Goal: Task Accomplishment & Management: Manage account settings

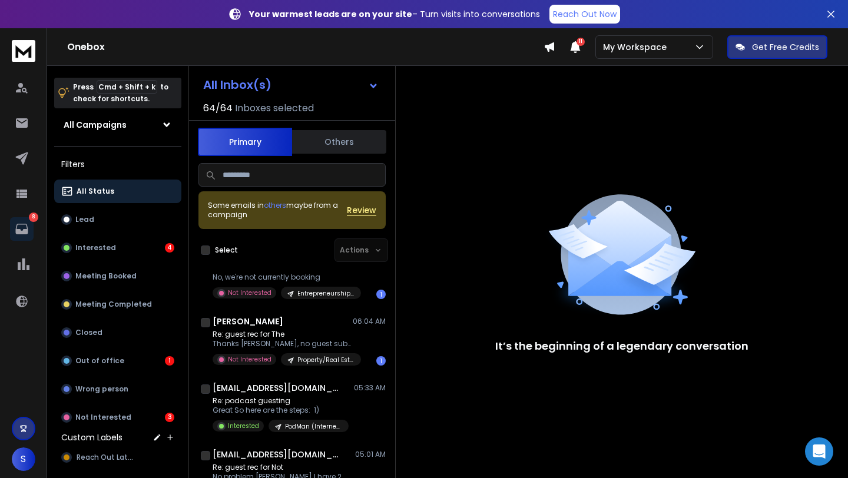
scroll to position [300, 0]
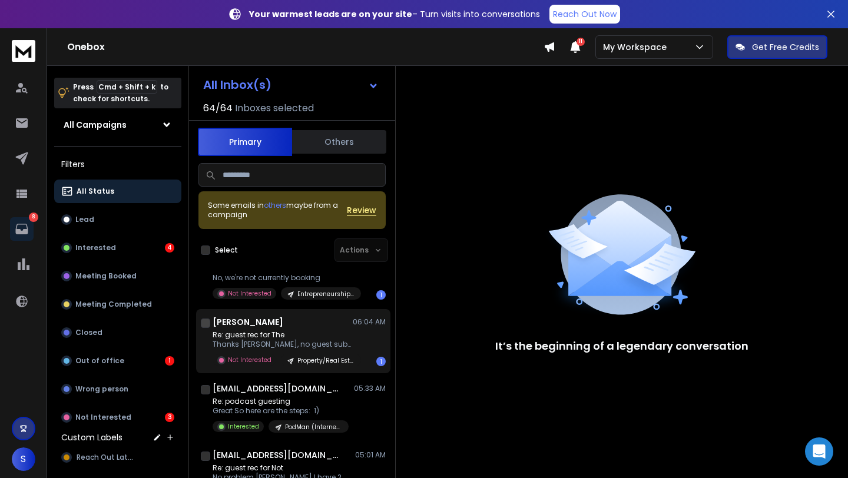
click at [343, 354] on div "Property/Real Estate ([PERSON_NAME] + [PERSON_NAME]) Batch #2" at bounding box center [321, 360] width 80 height 12
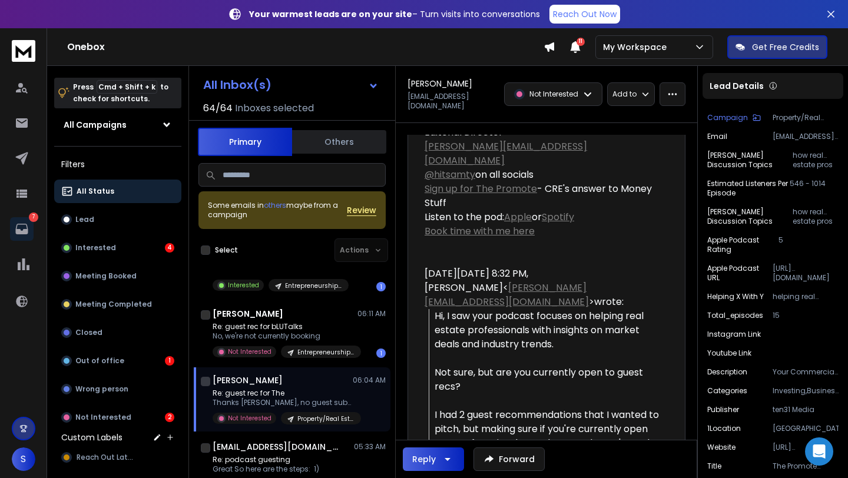
scroll to position [0, 0]
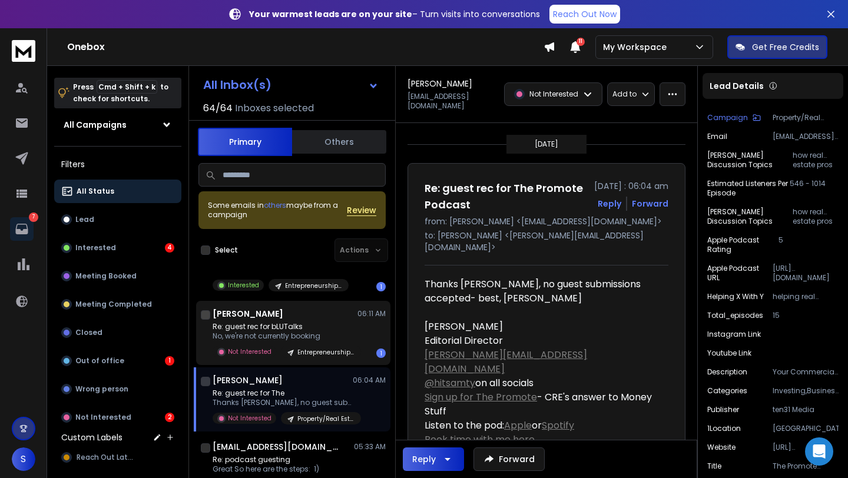
click at [322, 355] on p "Entrepreneurship Batch #21" at bounding box center [325, 352] width 57 height 9
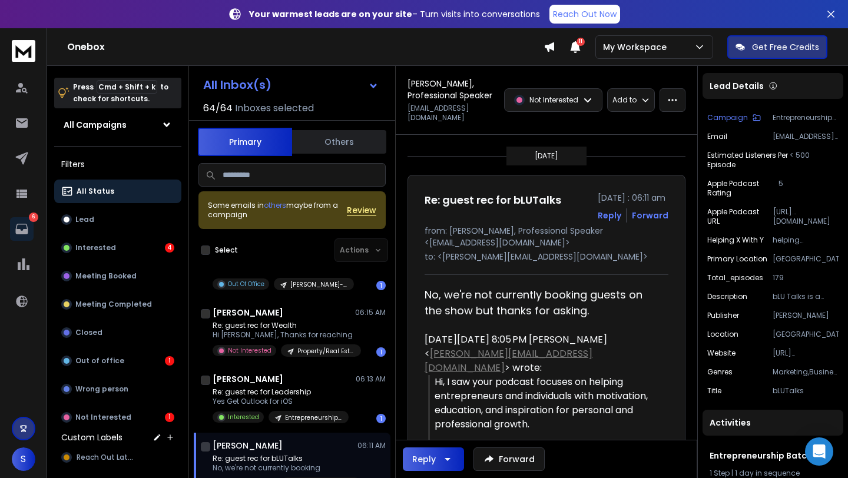
scroll to position [108, 0]
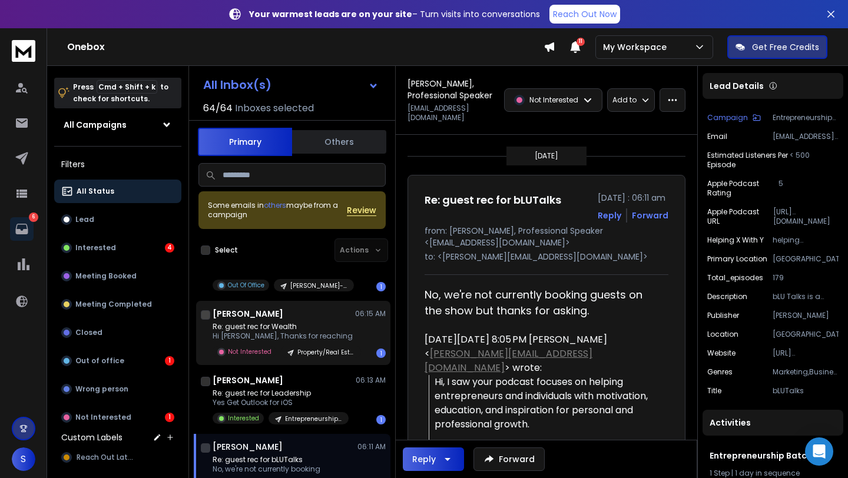
click at [342, 334] on p "Hi [PERSON_NAME], Thanks for reaching" at bounding box center [283, 336] width 141 height 9
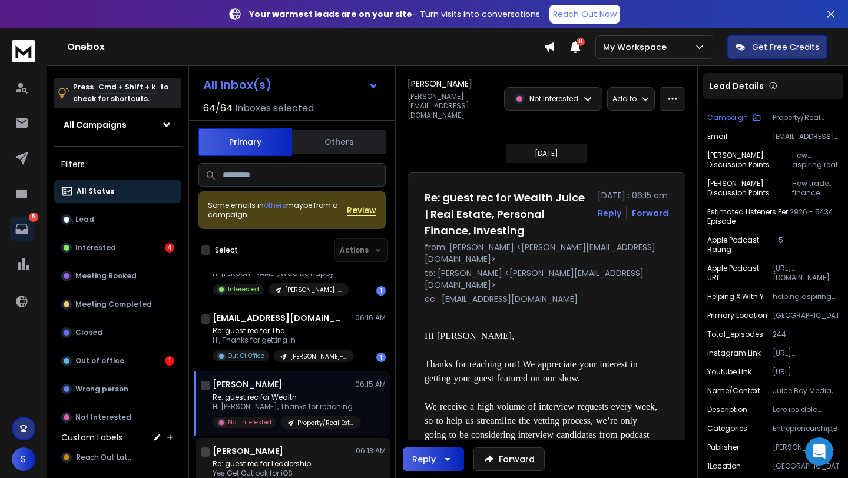
scroll to position [37, 0]
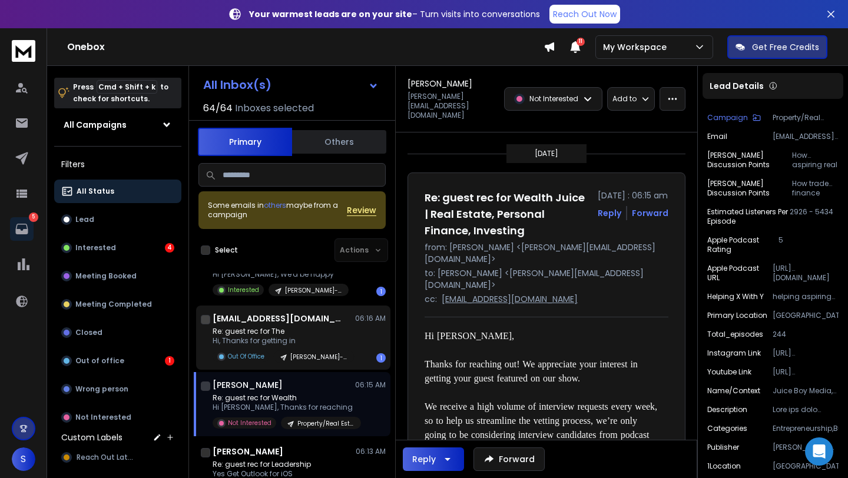
click at [313, 319] on h1 "[EMAIL_ADDRESS][DOMAIN_NAME]" at bounding box center [278, 319] width 130 height 12
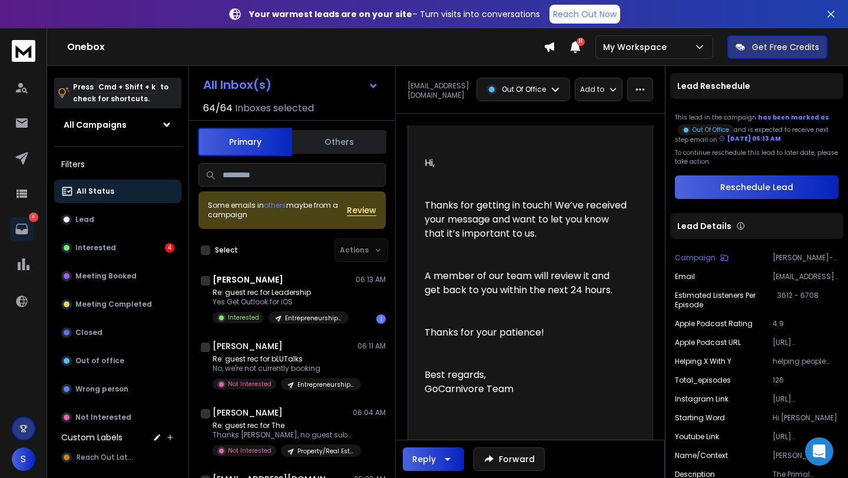
scroll to position [216, 0]
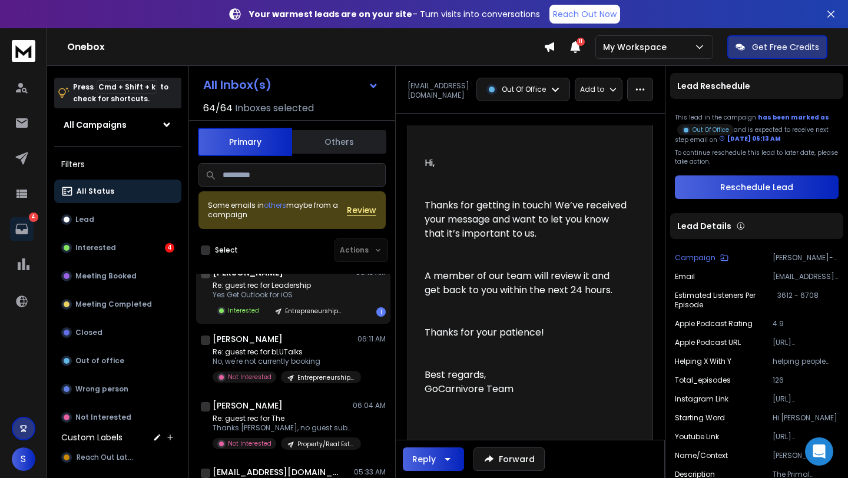
click at [375, 299] on div "Re: guest rec for Leadership Yes Get Outlook for iOS Interested Entrepreneurshi…" at bounding box center [299, 299] width 173 height 36
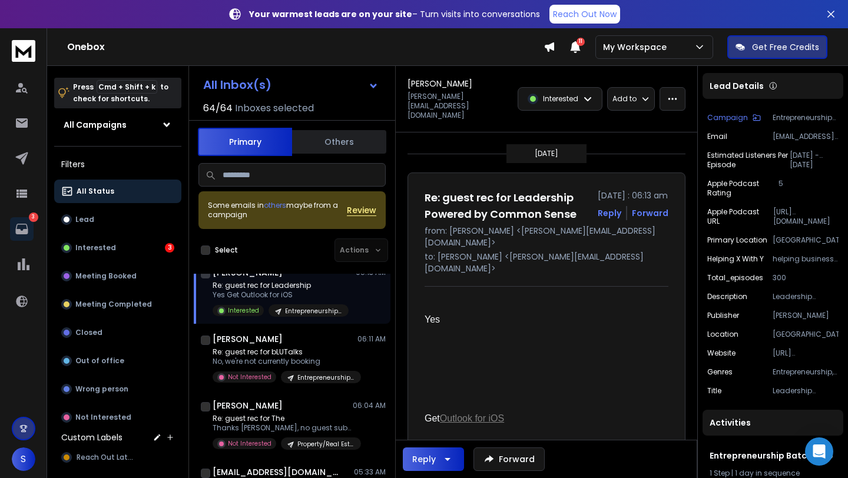
scroll to position [0, 11]
click at [801, 216] on p "[URL][DOMAIN_NAME]" at bounding box center [806, 216] width 66 height 19
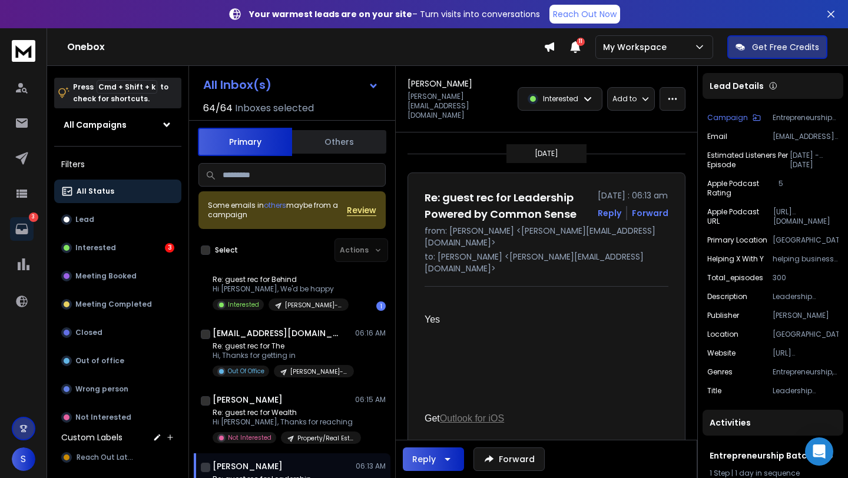
scroll to position [0, 0]
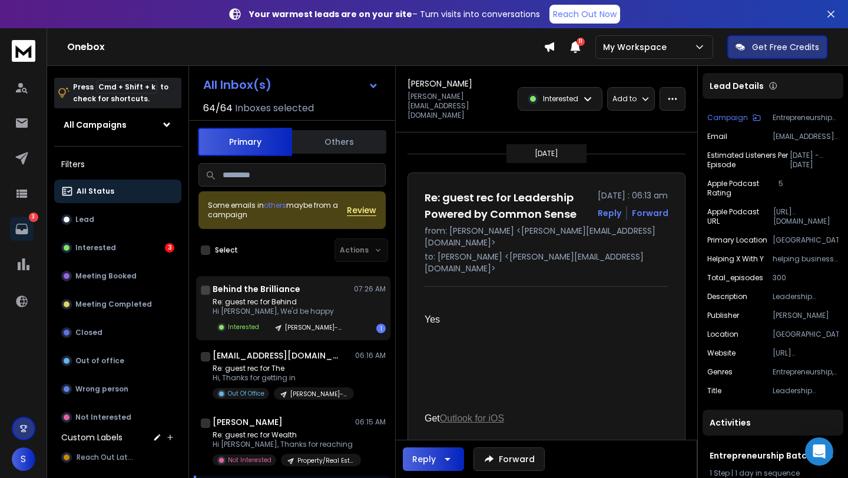
click at [296, 299] on p "Re: guest rec for Behind" at bounding box center [281, 301] width 136 height 9
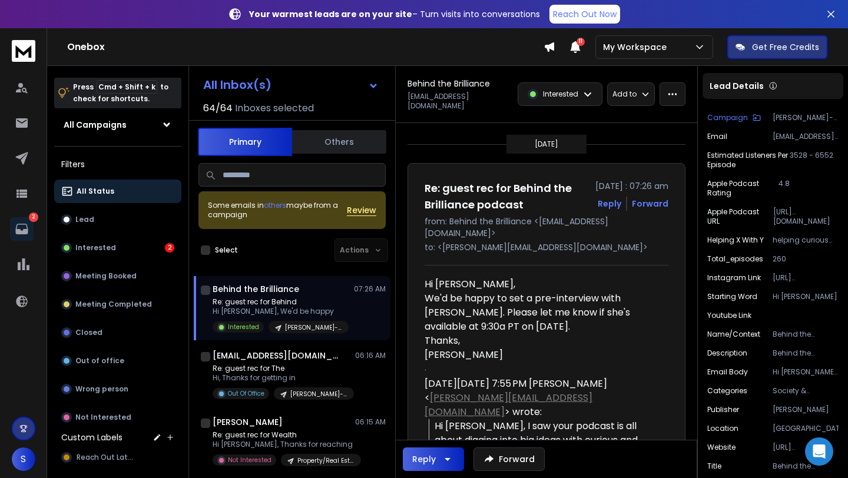
scroll to position [0, 1]
click at [790, 213] on p "[URL][DOMAIN_NAME]" at bounding box center [806, 216] width 66 height 19
click at [559, 277] on div "Hi [PERSON_NAME], We'd be happy to set a pre-interview with [PERSON_NAME]. Plea…" at bounding box center [542, 319] width 234 height 85
drag, startPoint x: 477, startPoint y: 305, endPoint x: 608, endPoint y: 291, distance: 132.0
click at [608, 291] on div "We'd be happy to set a pre-interview with [PERSON_NAME]. Please let me know if …" at bounding box center [542, 312] width 234 height 42
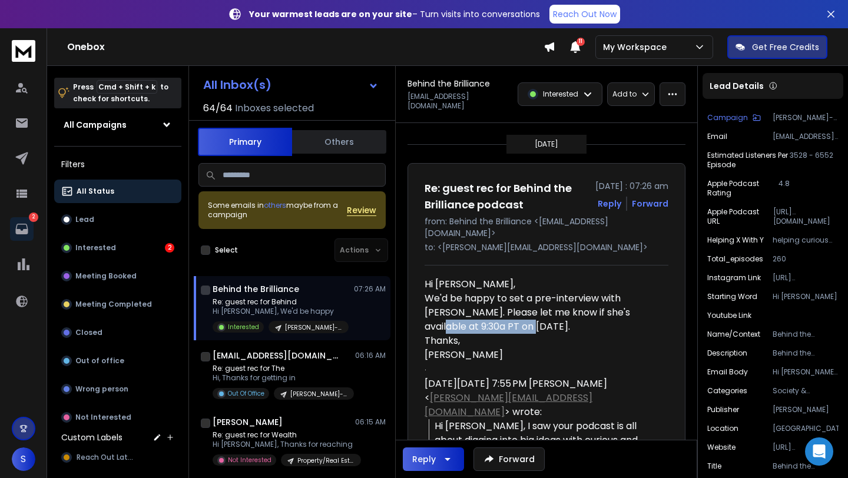
copy div "9:30a PT on [DATE]."
click at [610, 198] on button "Reply" at bounding box center [610, 204] width 24 height 12
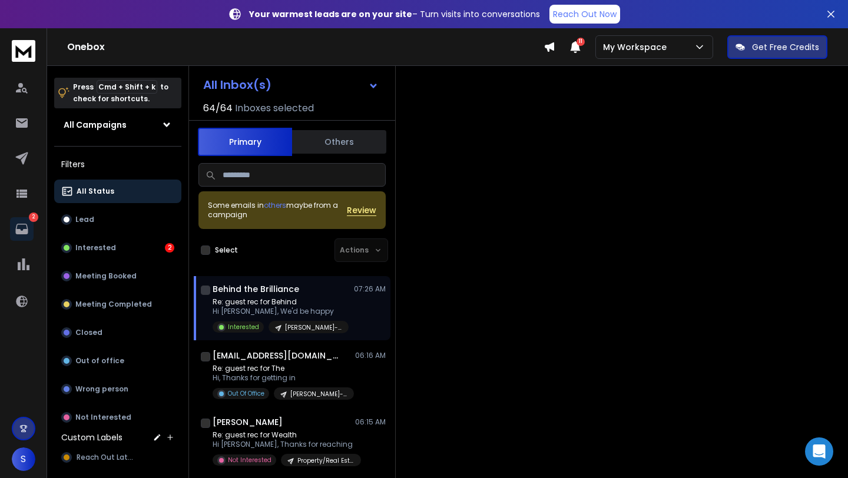
scroll to position [0, 0]
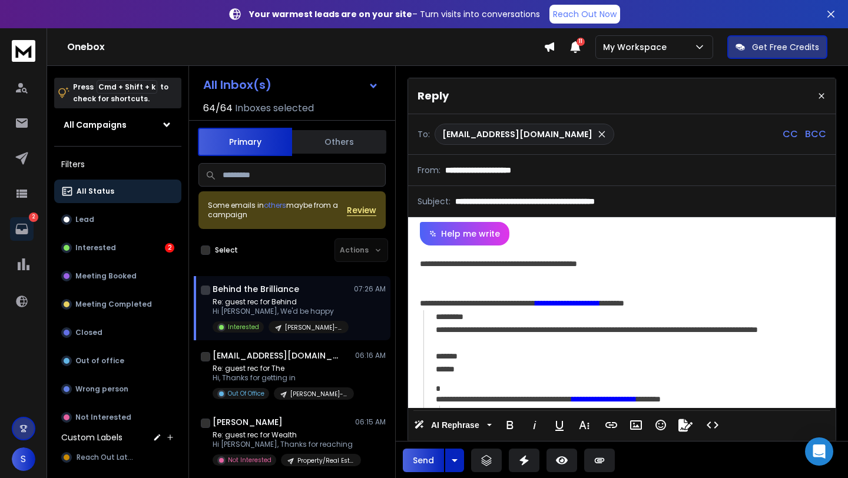
click at [419, 452] on button "Send" at bounding box center [423, 461] width 41 height 24
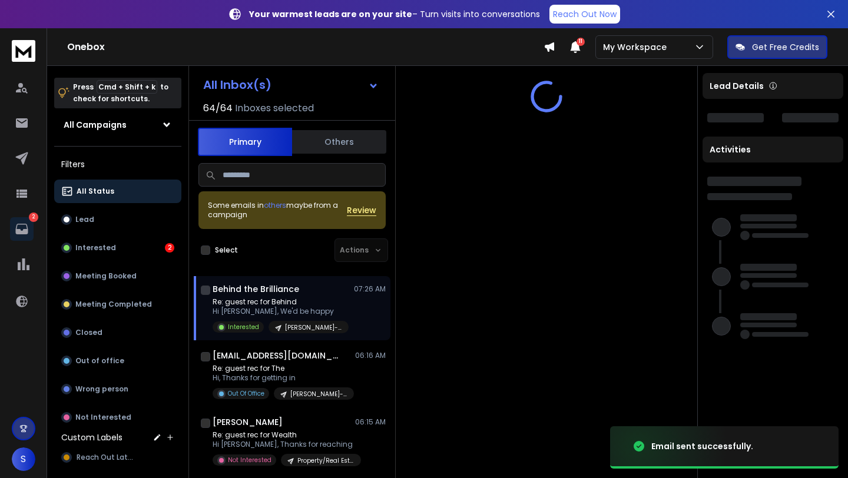
click at [451, 177] on div at bounding box center [546, 305] width 301 height 478
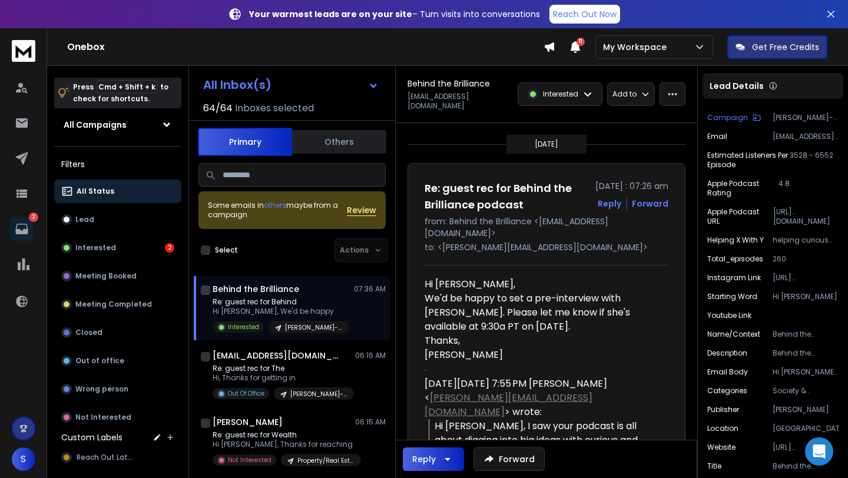
scroll to position [0, 1]
click at [788, 217] on p "[URL][DOMAIN_NAME]" at bounding box center [806, 216] width 66 height 19
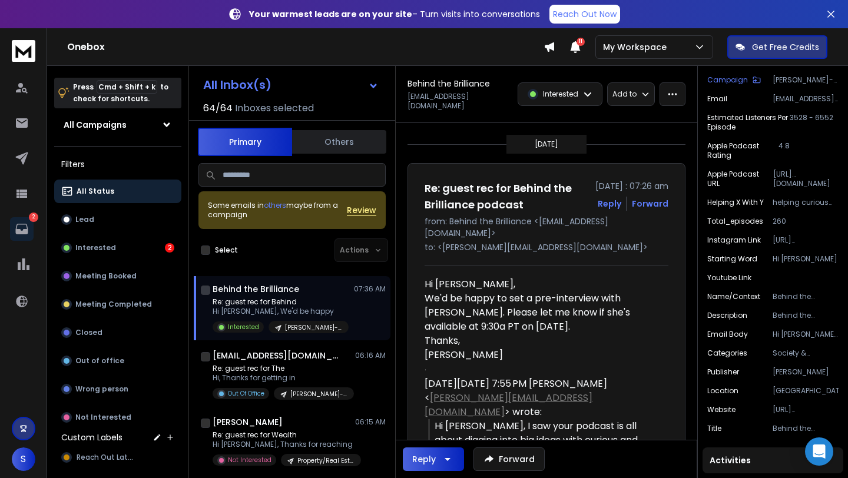
scroll to position [38, 0]
click at [777, 427] on p "Behind the Brilliance podcast" at bounding box center [806, 427] width 66 height 9
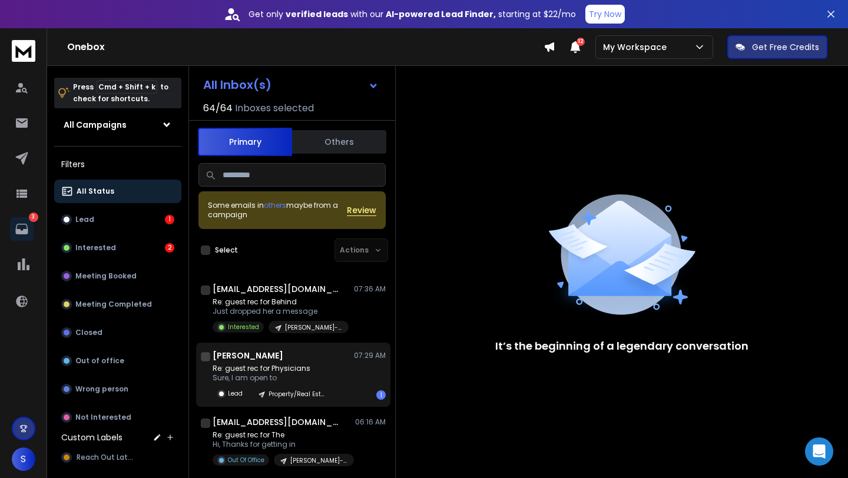
click at [355, 402] on div "Alexander Schloe 07:29 AM Re: guest rec for Physicians Sure, I am open to Lead …" at bounding box center [293, 375] width 194 height 64
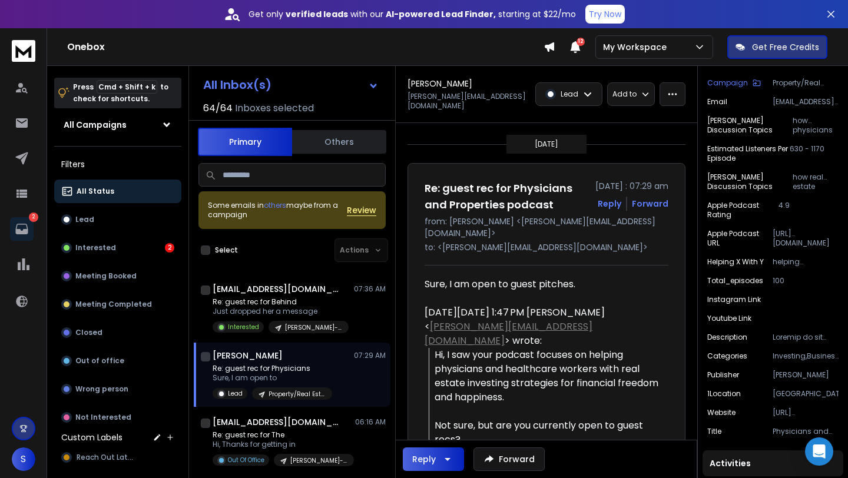
scroll to position [37, 0]
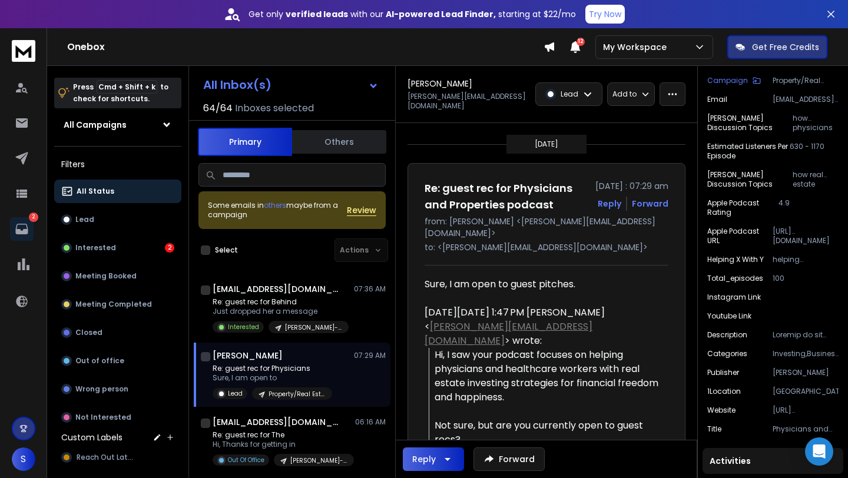
click at [798, 230] on p "https://podcasts.apple.com/us/podcast/physicians-and-properties/id1701882693" at bounding box center [806, 236] width 66 height 19
click at [20, 161] on icon at bounding box center [22, 158] width 14 height 14
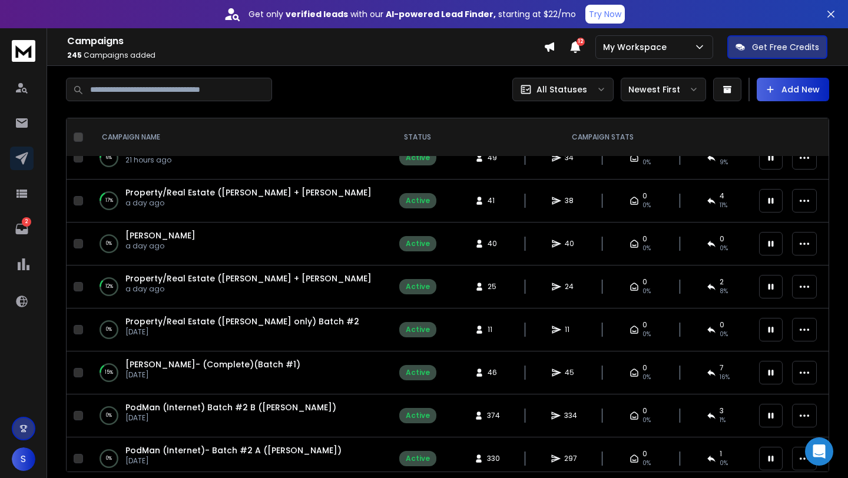
scroll to position [107, 0]
click at [277, 322] on span "Property/Real Estate ([PERSON_NAME] only) Batch #2" at bounding box center [242, 321] width 234 height 12
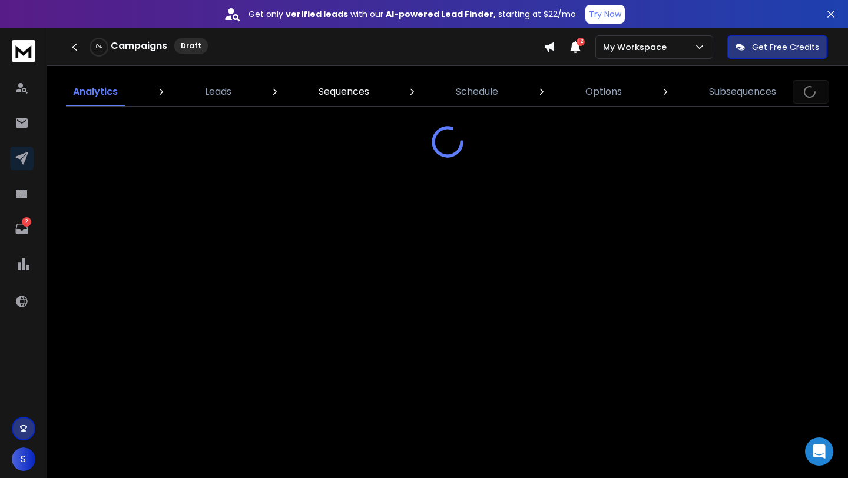
click at [339, 105] on link "Sequences" at bounding box center [343, 92] width 65 height 28
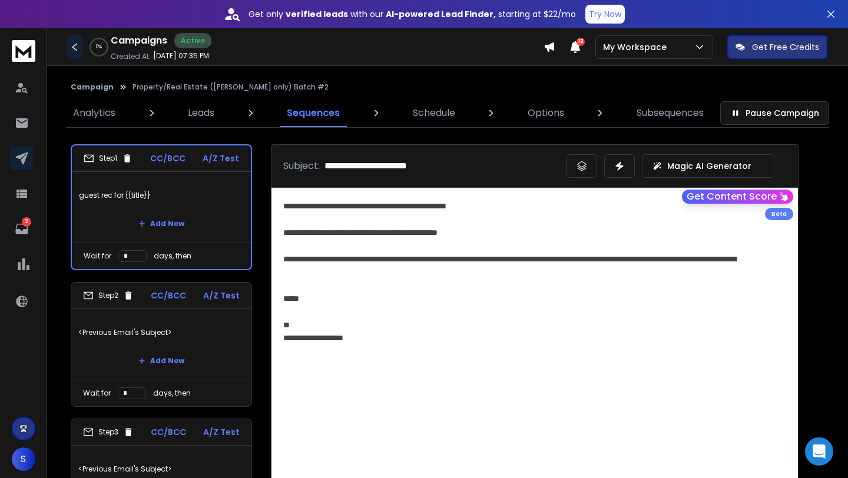
click at [74, 45] on icon at bounding box center [74, 47] width 5 height 8
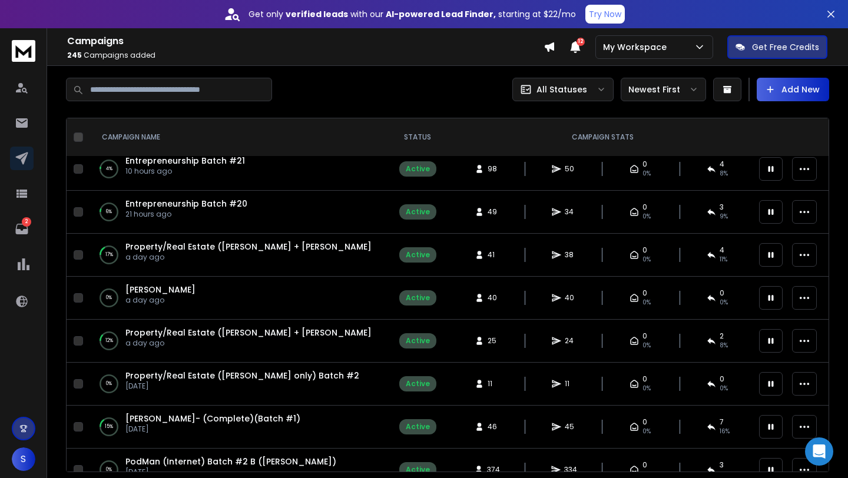
scroll to position [74, 0]
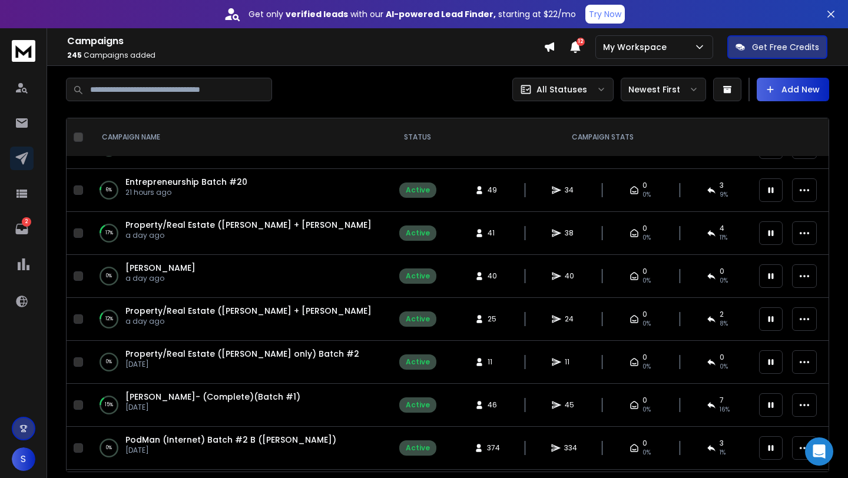
click at [248, 311] on span "Property/Real Estate ([PERSON_NAME] + [PERSON_NAME]) Batch #2" at bounding box center [271, 311] width 293 height 12
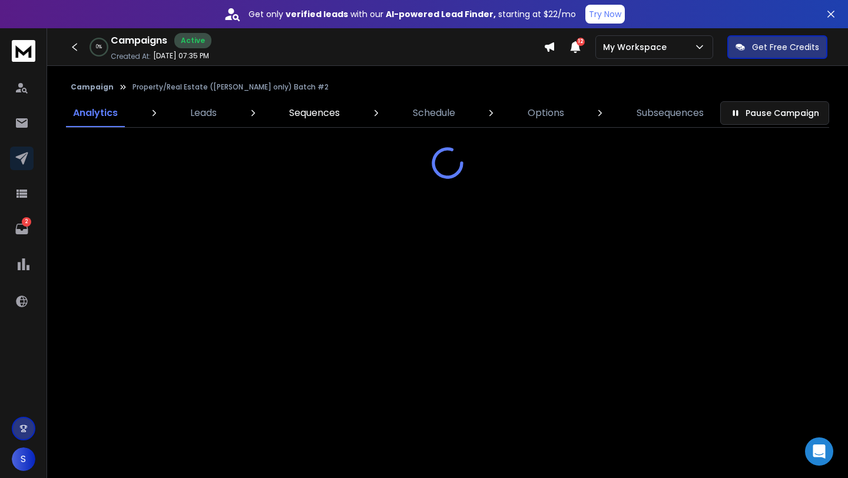
click at [319, 114] on p "Sequences" at bounding box center [314, 113] width 51 height 14
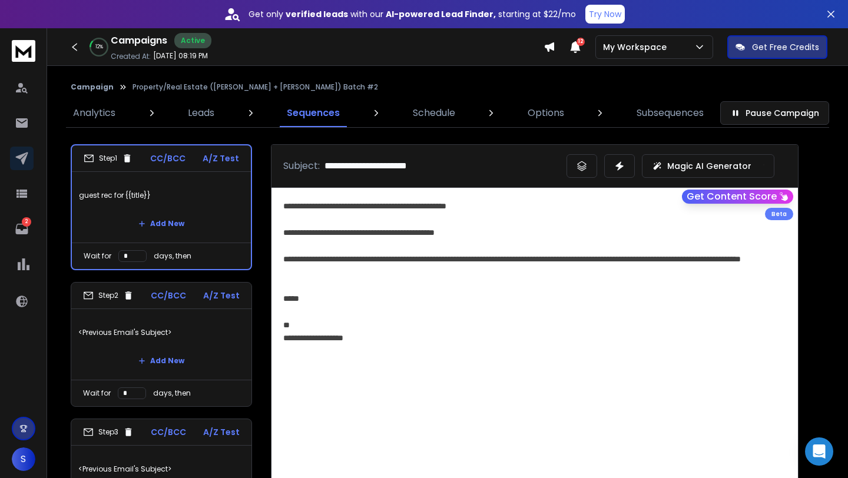
click at [213, 344] on p "<Previous Email's Subject>" at bounding box center [161, 332] width 166 height 33
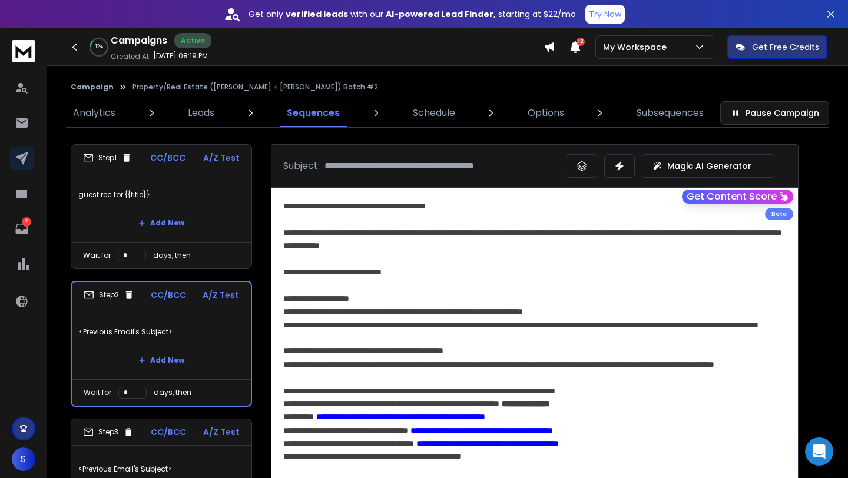
scroll to position [64, 0]
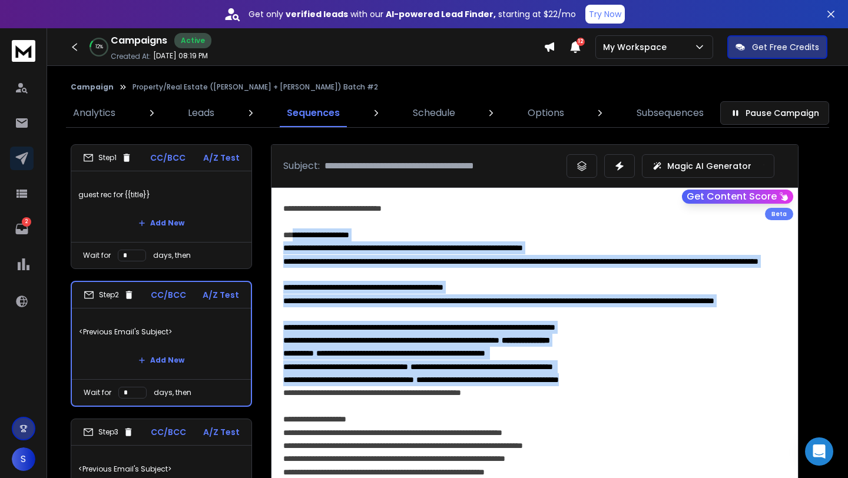
drag, startPoint x: 657, startPoint y: 383, endPoint x: 292, endPoint y: 234, distance: 393.8
click at [292, 234] on div "**********" at bounding box center [534, 331] width 526 height 287
copy div "**********"
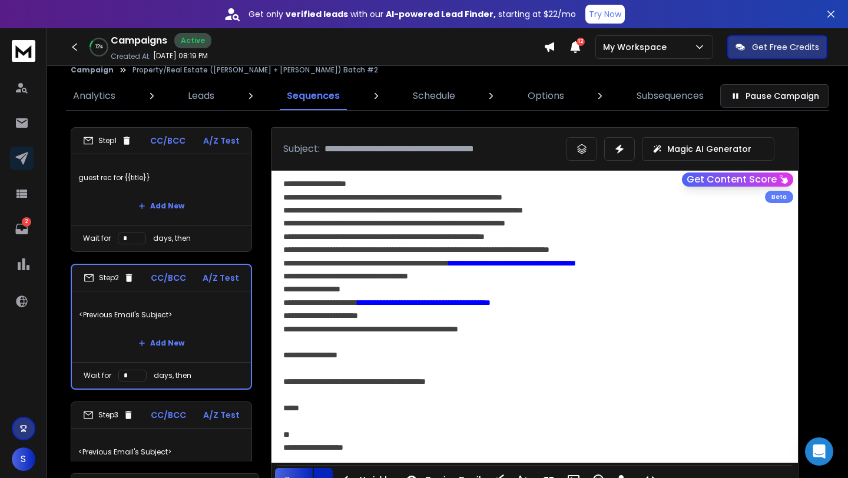
scroll to position [285, 0]
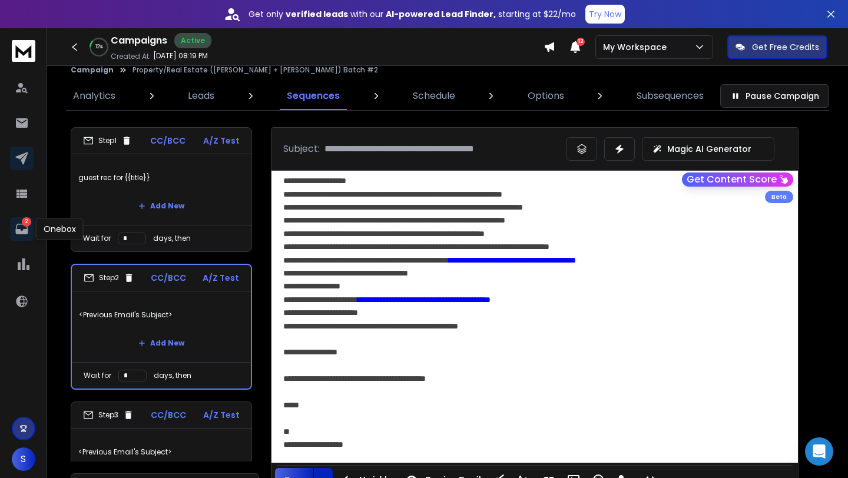
click at [18, 223] on icon at bounding box center [22, 229] width 14 height 14
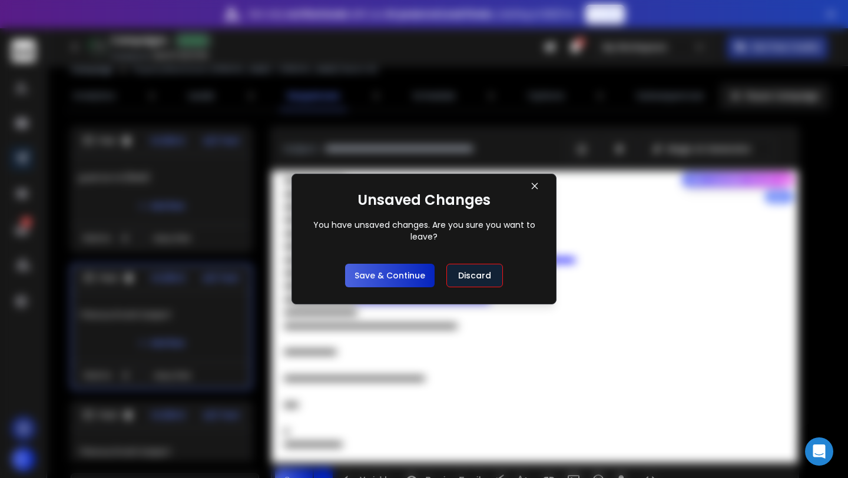
click at [360, 266] on button "Save & Continue" at bounding box center [390, 276] width 90 height 24
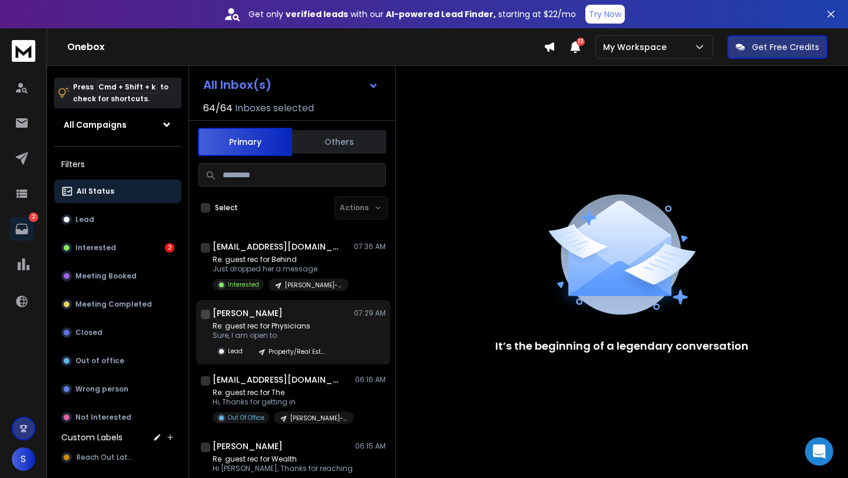
click at [286, 290] on p "[PERSON_NAME]- (Complete)(Batch #1)" at bounding box center [313, 285] width 57 height 9
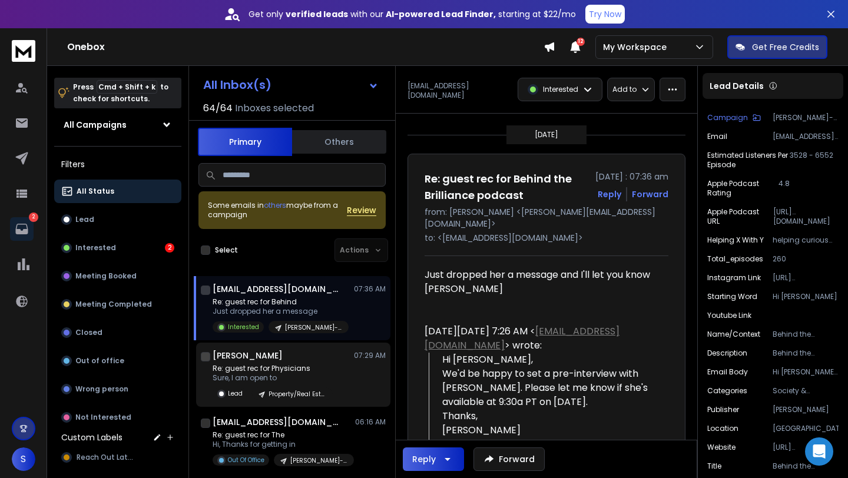
click at [307, 386] on div "Re: guest rec for Physicians Sure, I am open to Lead Property/Real Estate (Bria…" at bounding box center [273, 382] width 120 height 36
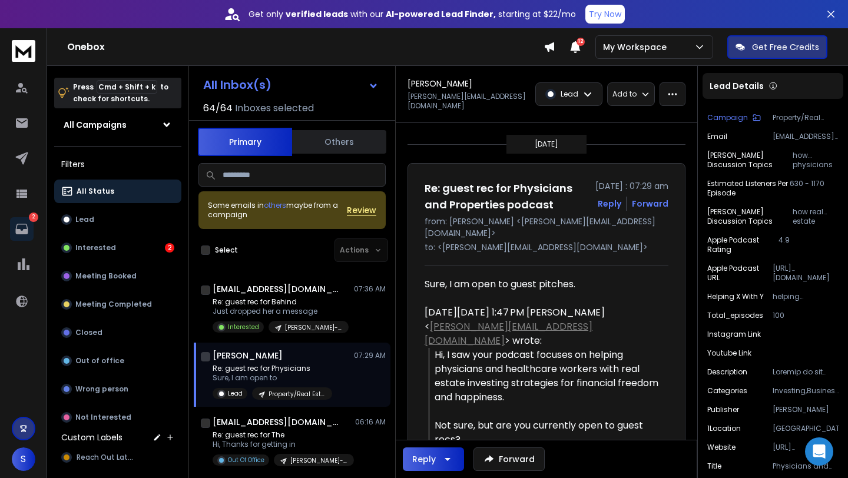
click at [566, 84] on div "Lead" at bounding box center [569, 94] width 66 height 22
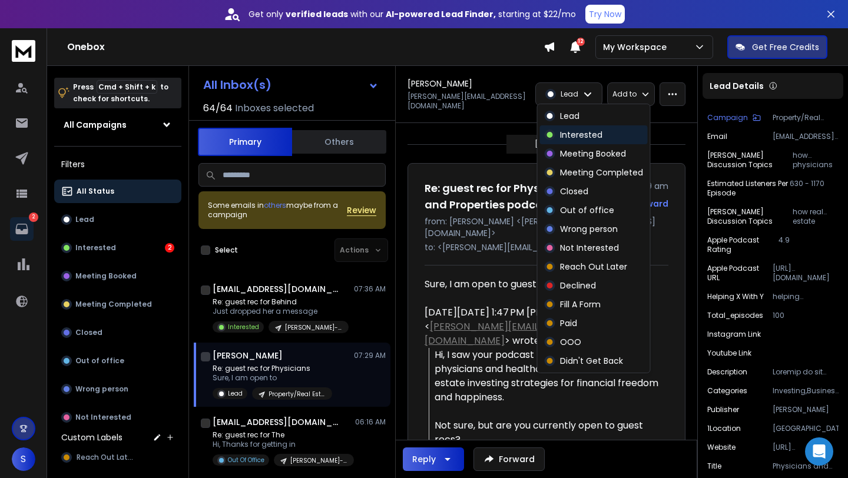
click at [564, 133] on p "Interested" at bounding box center [581, 135] width 42 height 12
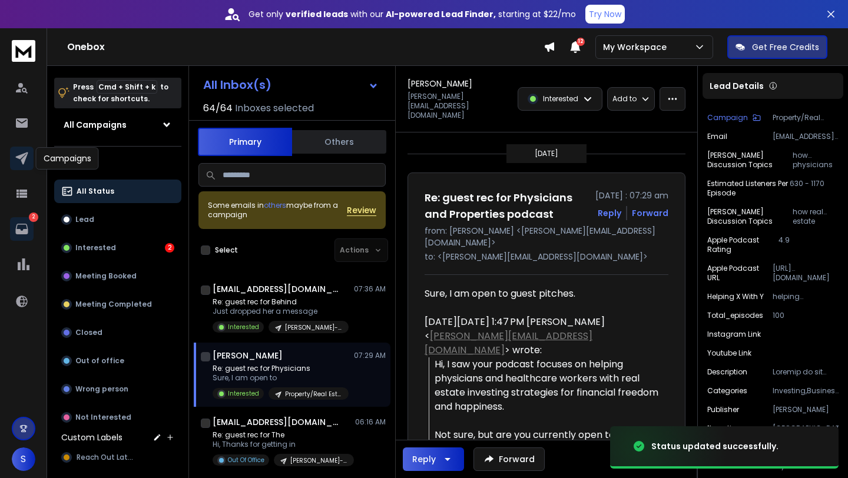
click at [12, 161] on link at bounding box center [22, 159] width 24 height 24
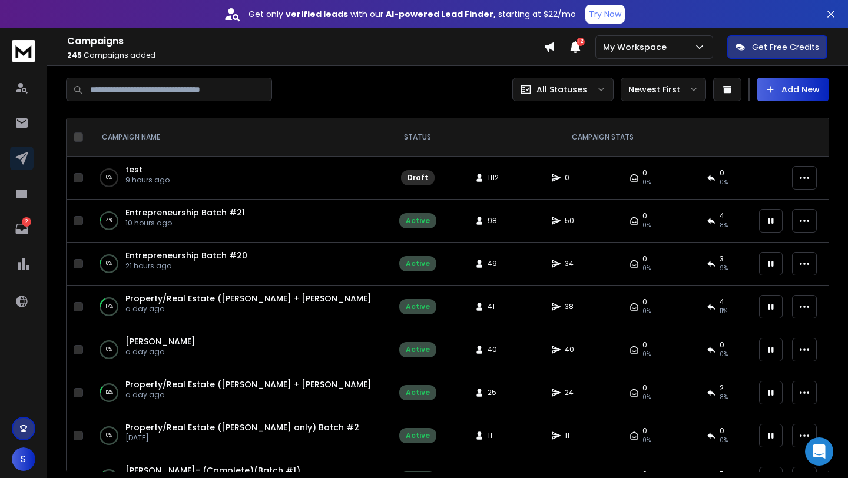
scroll to position [43, 0]
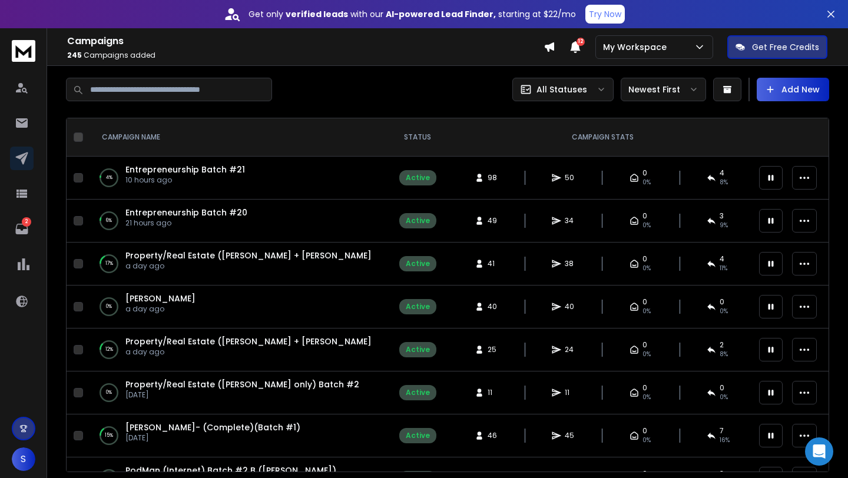
click at [248, 258] on span "Property/Real Estate ([PERSON_NAME] + [PERSON_NAME]) Batch #2" at bounding box center [271, 256] width 293 height 12
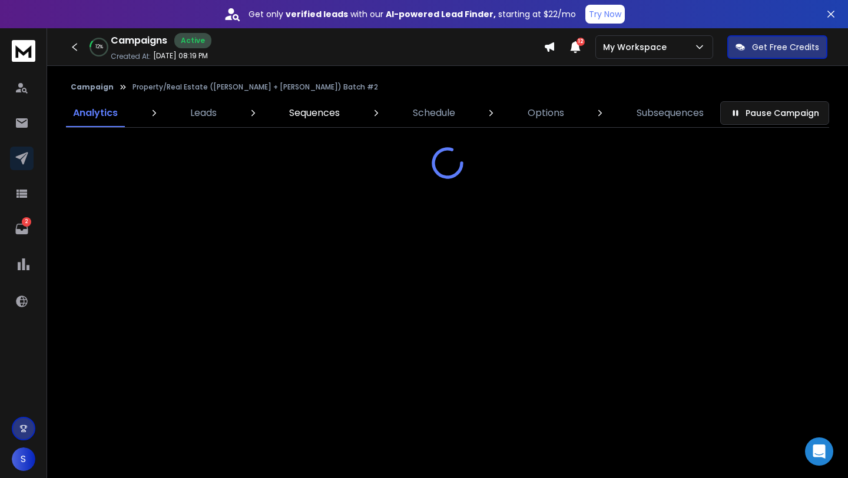
click at [322, 122] on link "Sequences" at bounding box center [314, 113] width 65 height 28
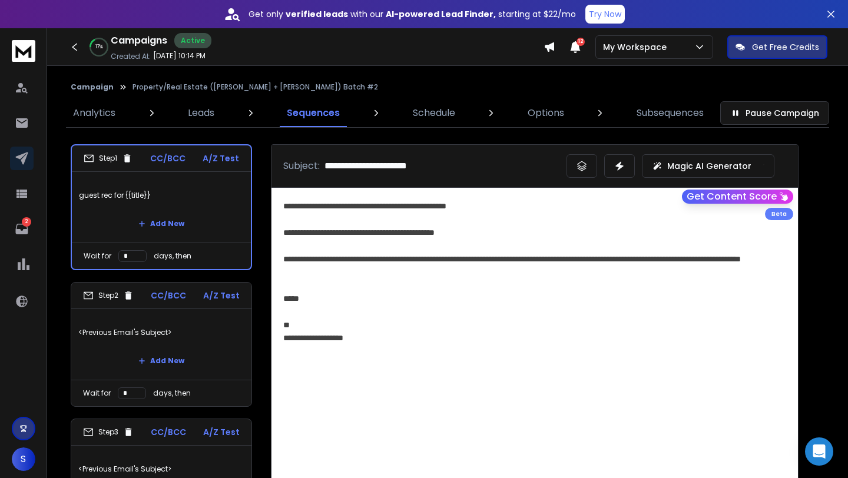
click at [219, 330] on p "<Previous Email's Subject>" at bounding box center [161, 332] width 166 height 33
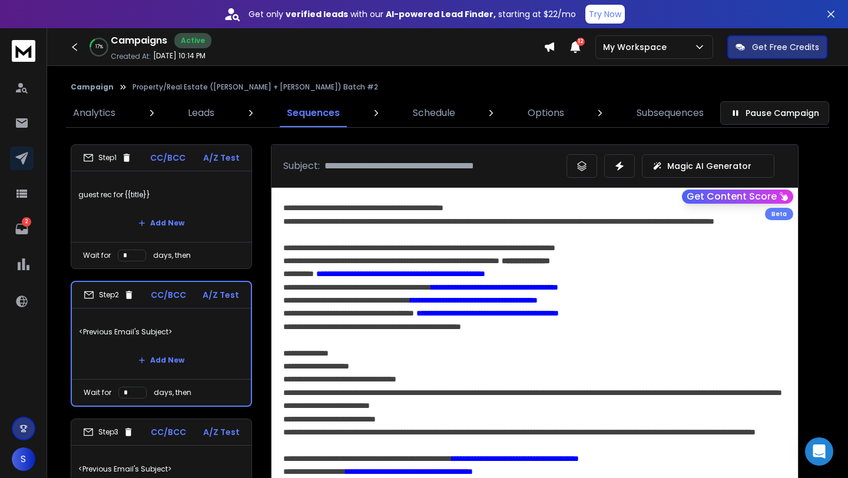
scroll to position [163, 0]
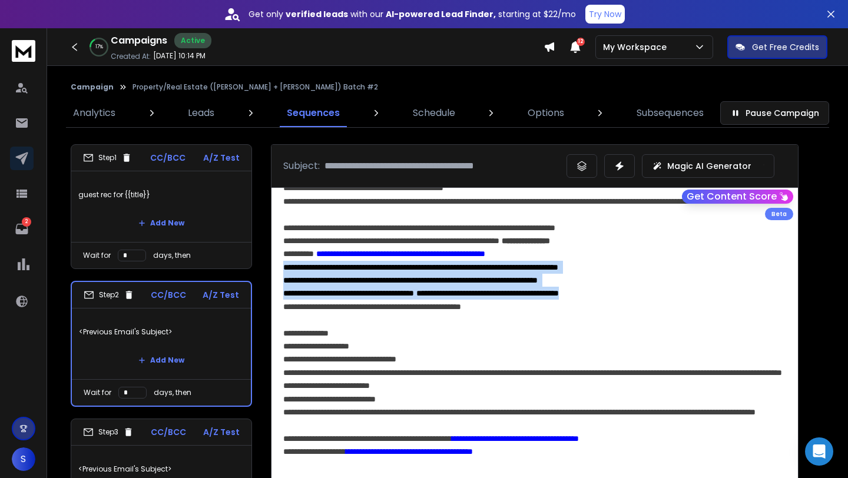
drag, startPoint x: 656, startPoint y: 292, endPoint x: 280, endPoint y: 267, distance: 376.5
click at [280, 267] on div "**********" at bounding box center [534, 331] width 526 height 287
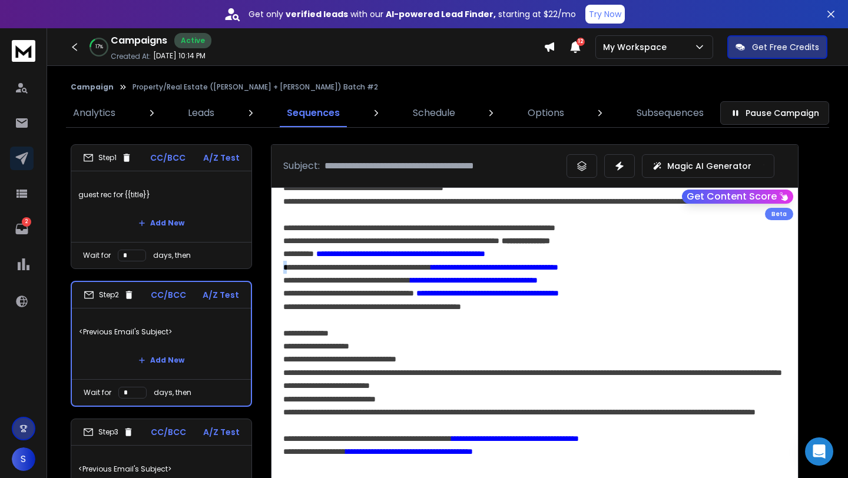
click at [280, 267] on div "**********" at bounding box center [534, 331] width 526 height 287
click at [280, 280] on div "**********" at bounding box center [534, 331] width 526 height 287
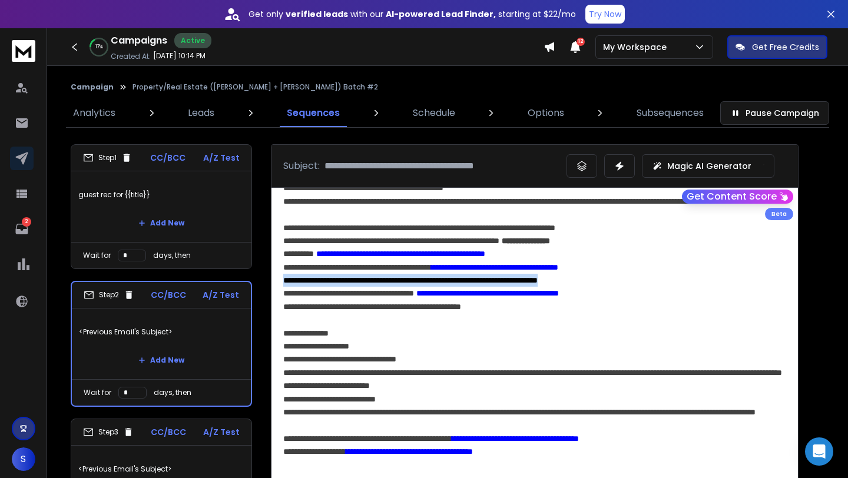
drag, startPoint x: 280, startPoint y: 280, endPoint x: 621, endPoint y: 281, distance: 340.3
click at [621, 281] on div "**********" at bounding box center [534, 331] width 526 height 287
copy div "**********"
click at [286, 223] on div "**********" at bounding box center [534, 227] width 503 height 13
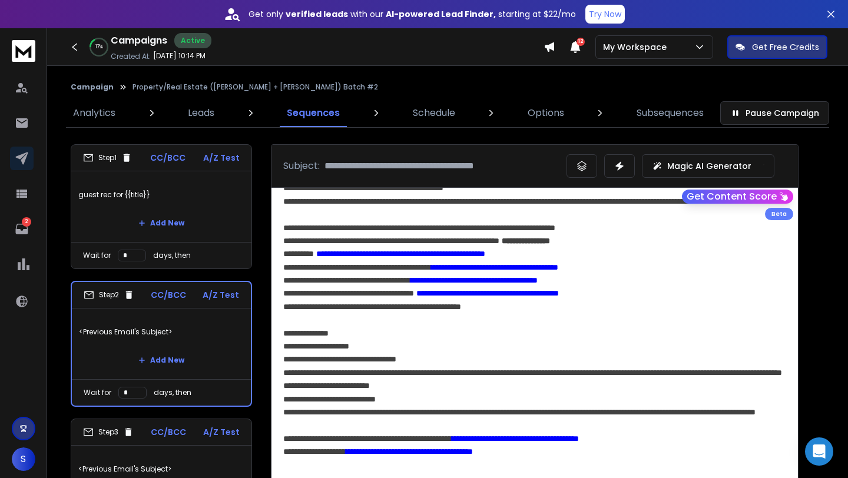
click at [233, 214] on div "Add New" at bounding box center [161, 223] width 166 height 24
type input "**********"
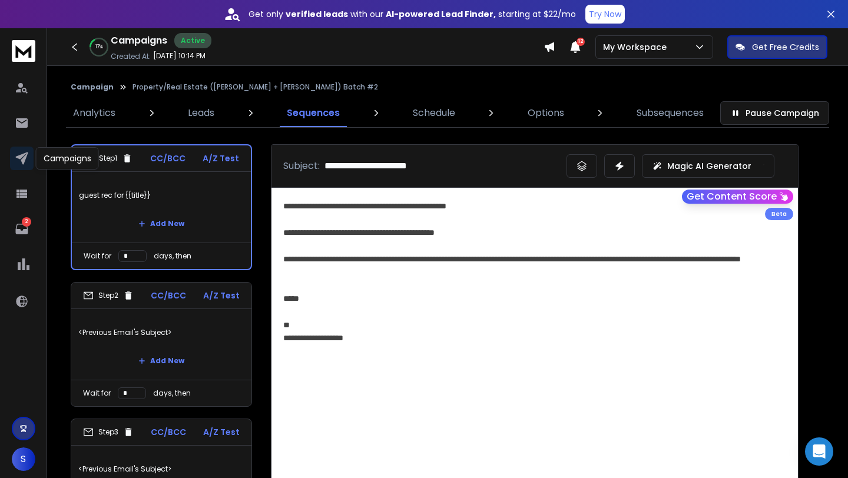
click at [25, 155] on icon at bounding box center [21, 158] width 12 height 12
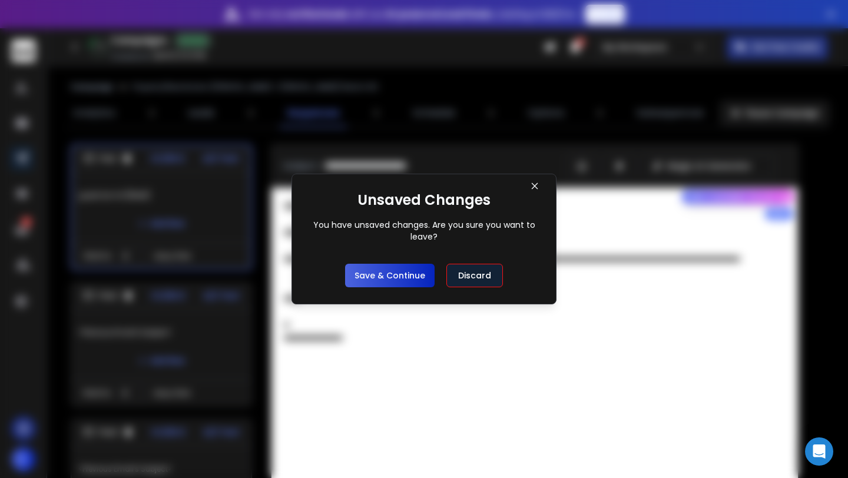
click at [396, 271] on button "Save & Continue" at bounding box center [390, 276] width 90 height 24
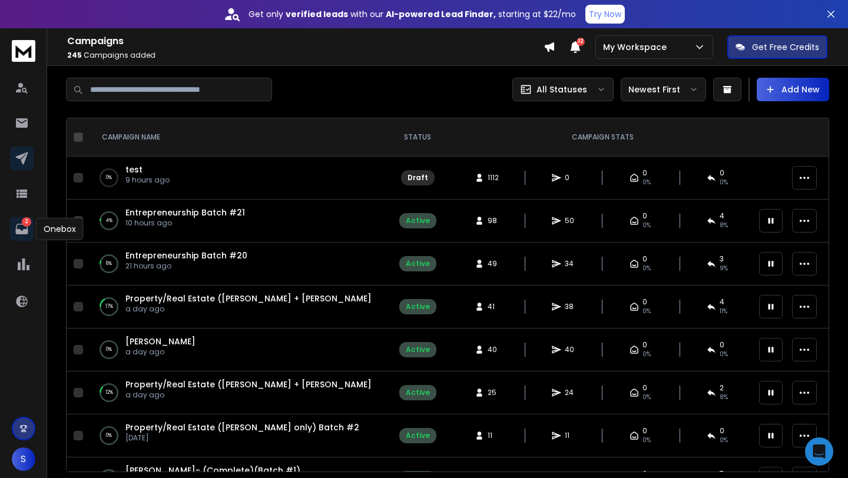
click at [24, 223] on p "2" at bounding box center [26, 221] width 9 height 9
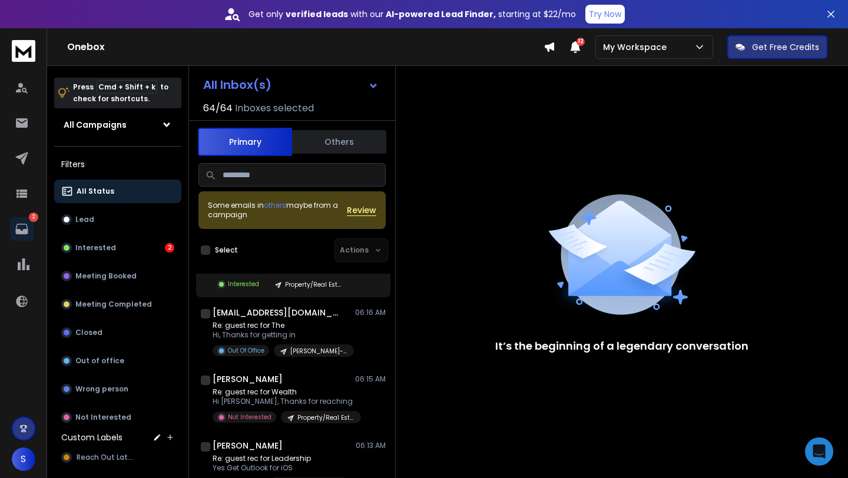
scroll to position [122, 0]
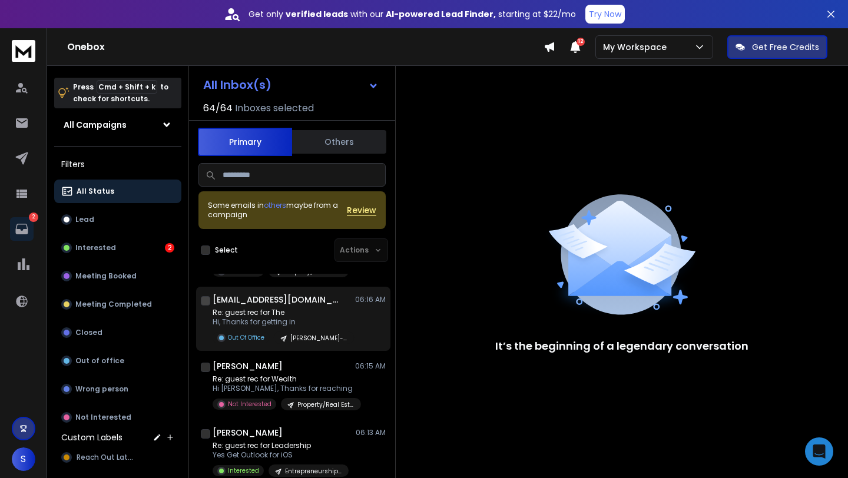
click at [353, 338] on div "[PERSON_NAME]- (Complete)(Batch #1)" at bounding box center [314, 338] width 80 height 12
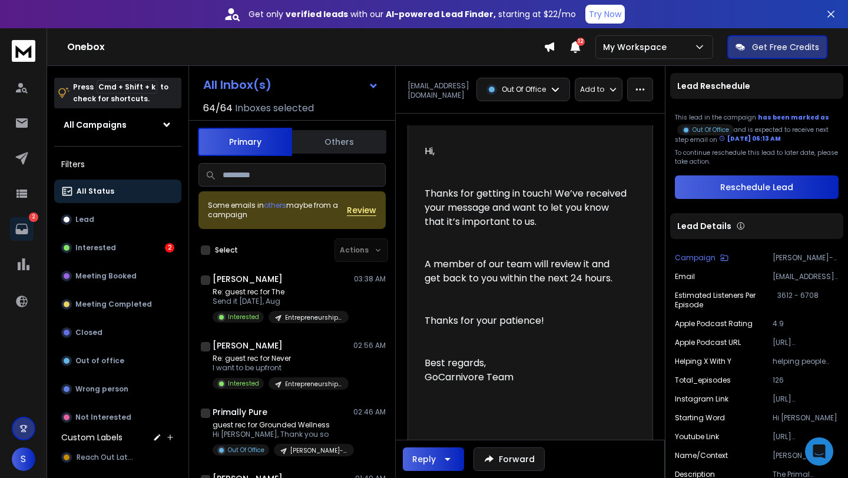
scroll to position [673, 0]
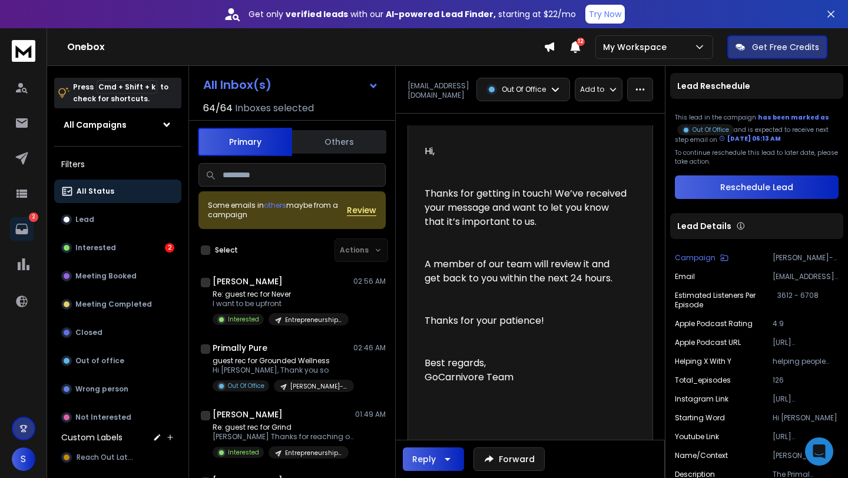
click at [371, 363] on div "guest rec for Grounded Wellness Hi Elena, Thank you so Out Of Office Chloe Harr…" at bounding box center [299, 374] width 173 height 36
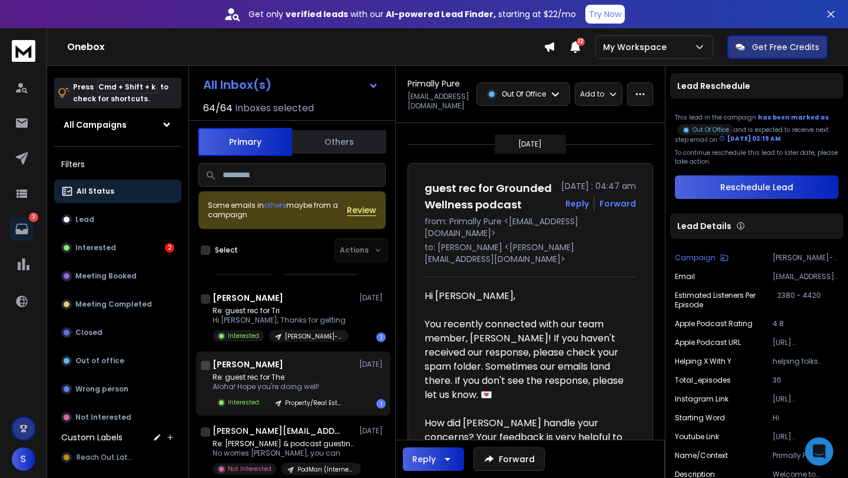
scroll to position [1252, 0]
